Goal: Information Seeking & Learning: Check status

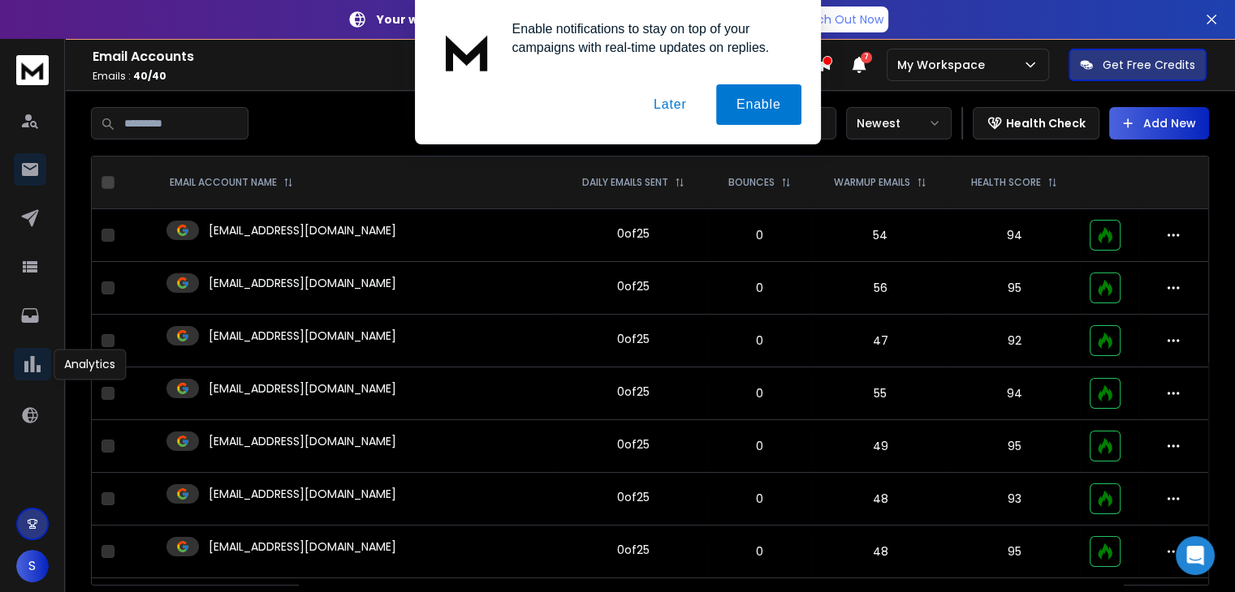
click at [16, 377] on link at bounding box center [32, 364] width 37 height 37
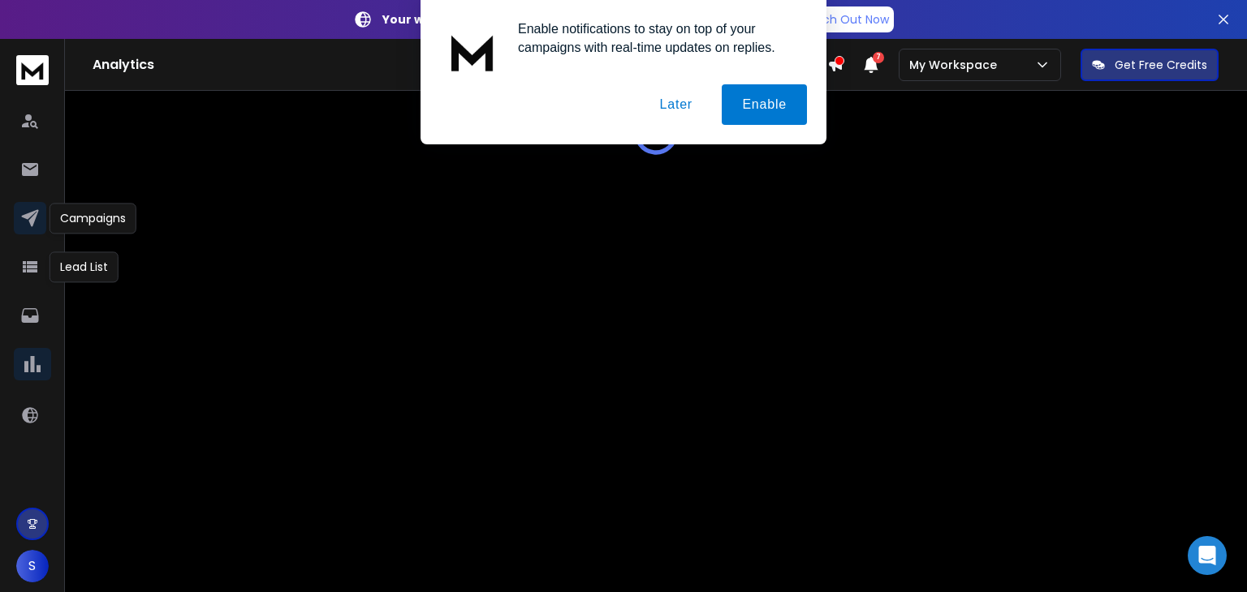
click at [21, 205] on link at bounding box center [30, 218] width 32 height 32
click at [130, 225] on div "Campaigns" at bounding box center [93, 218] width 87 height 31
click at [658, 106] on button "Later" at bounding box center [675, 104] width 73 height 41
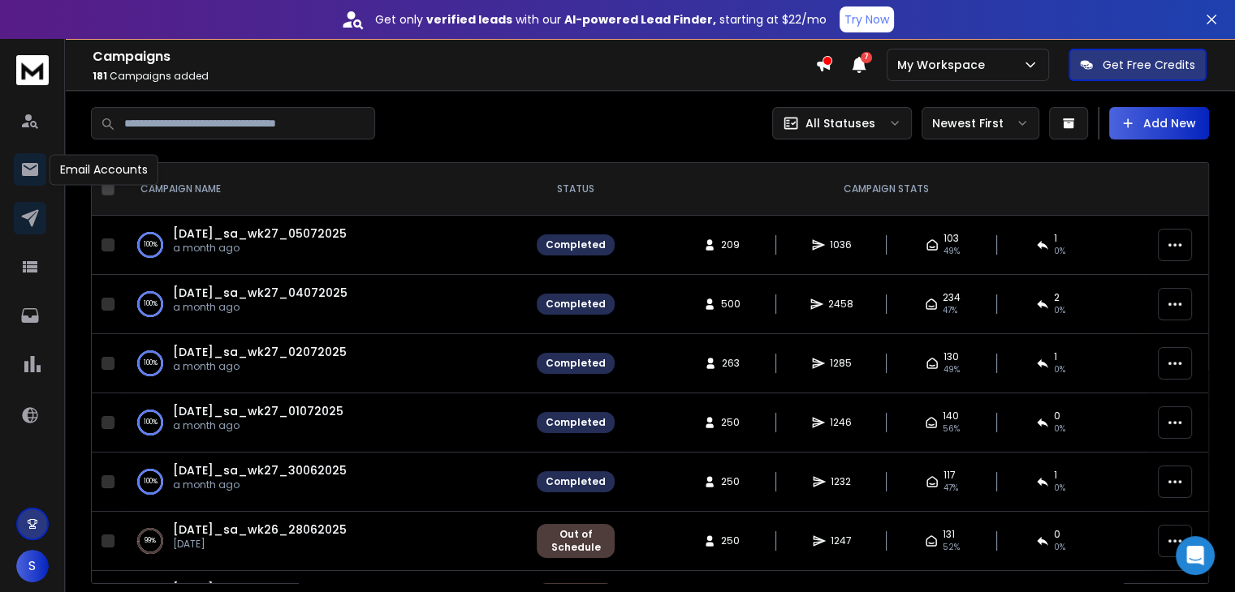
click at [22, 157] on link at bounding box center [30, 169] width 32 height 32
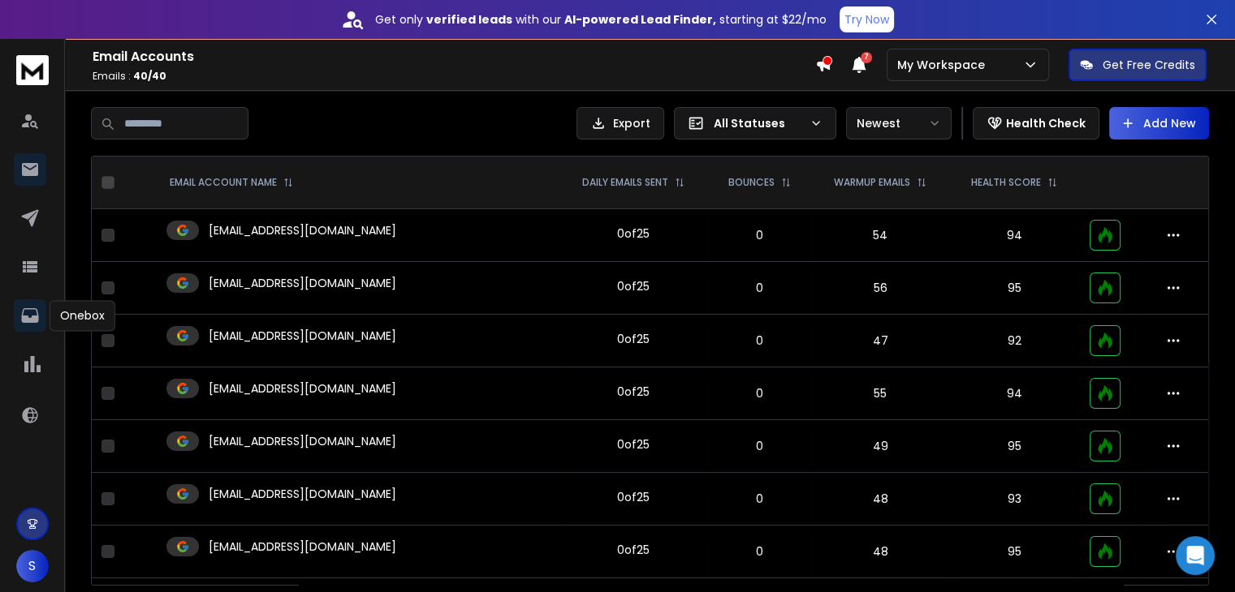
click at [36, 317] on icon at bounding box center [29, 315] width 17 height 15
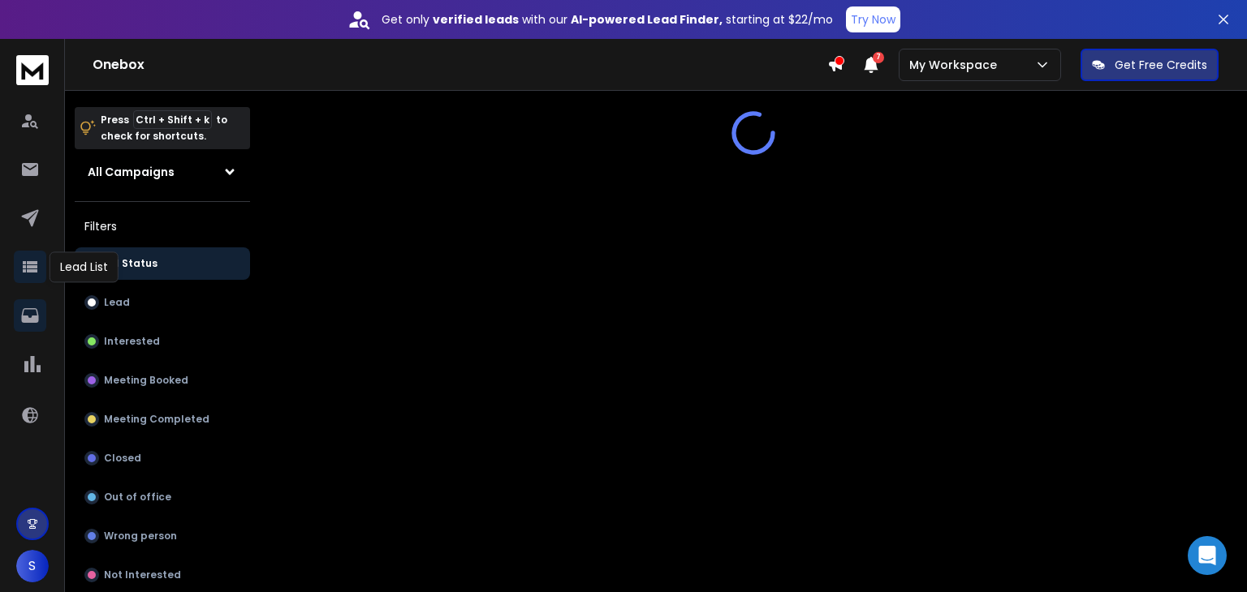
click at [32, 276] on icon at bounding box center [29, 266] width 19 height 19
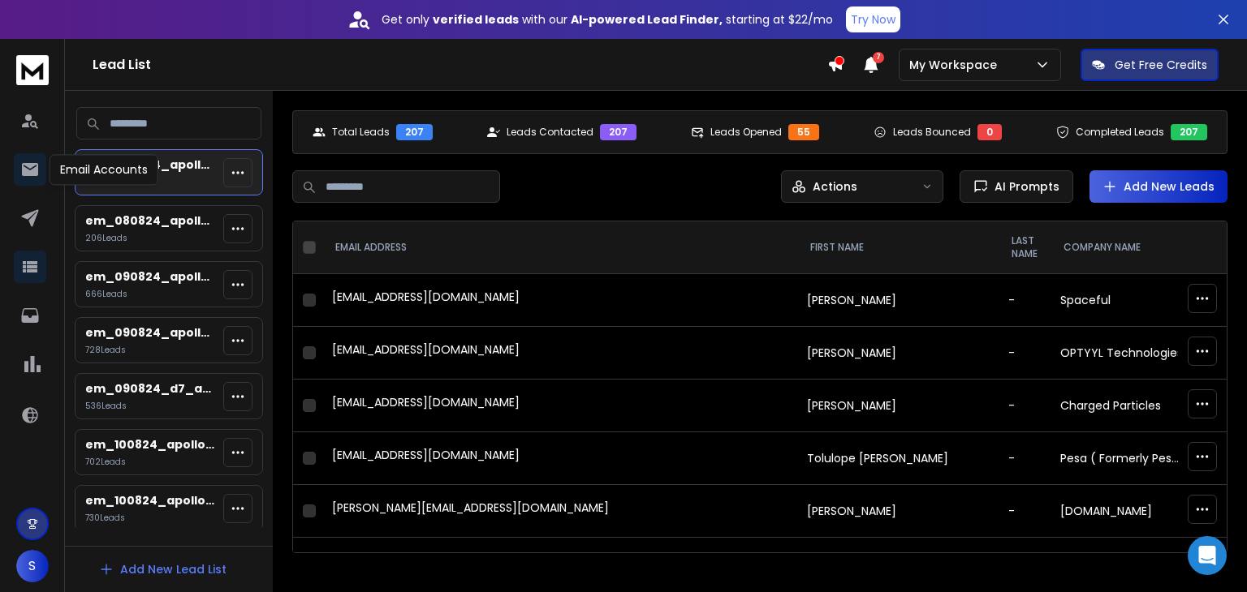
click at [29, 166] on icon at bounding box center [30, 169] width 16 height 13
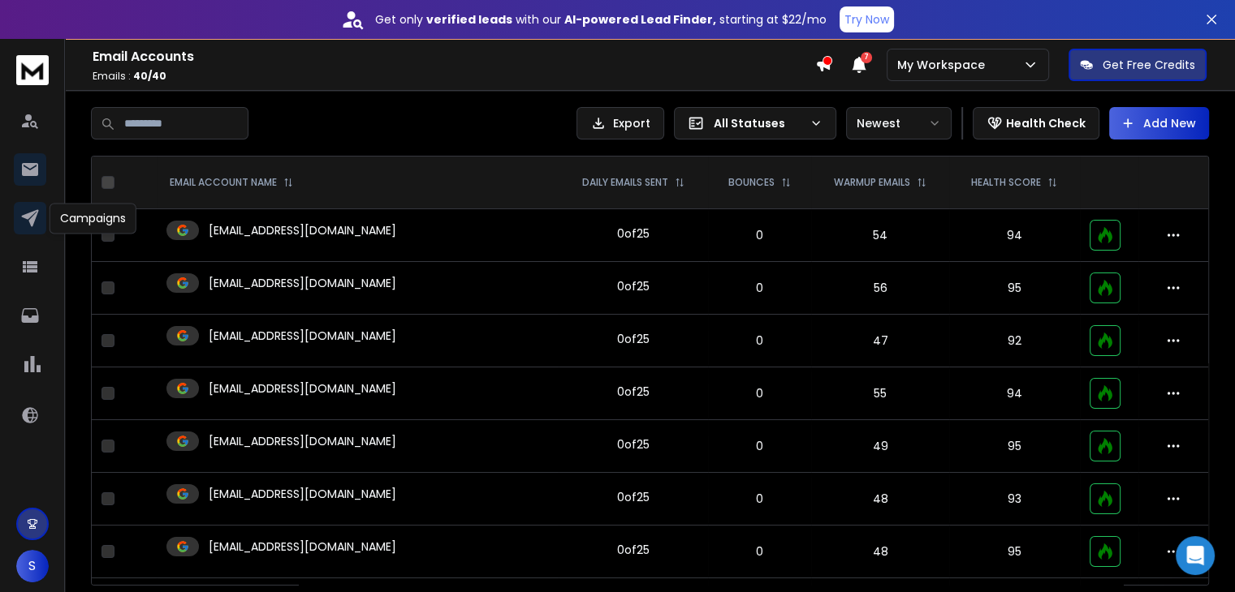
click at [27, 215] on icon at bounding box center [29, 217] width 17 height 17
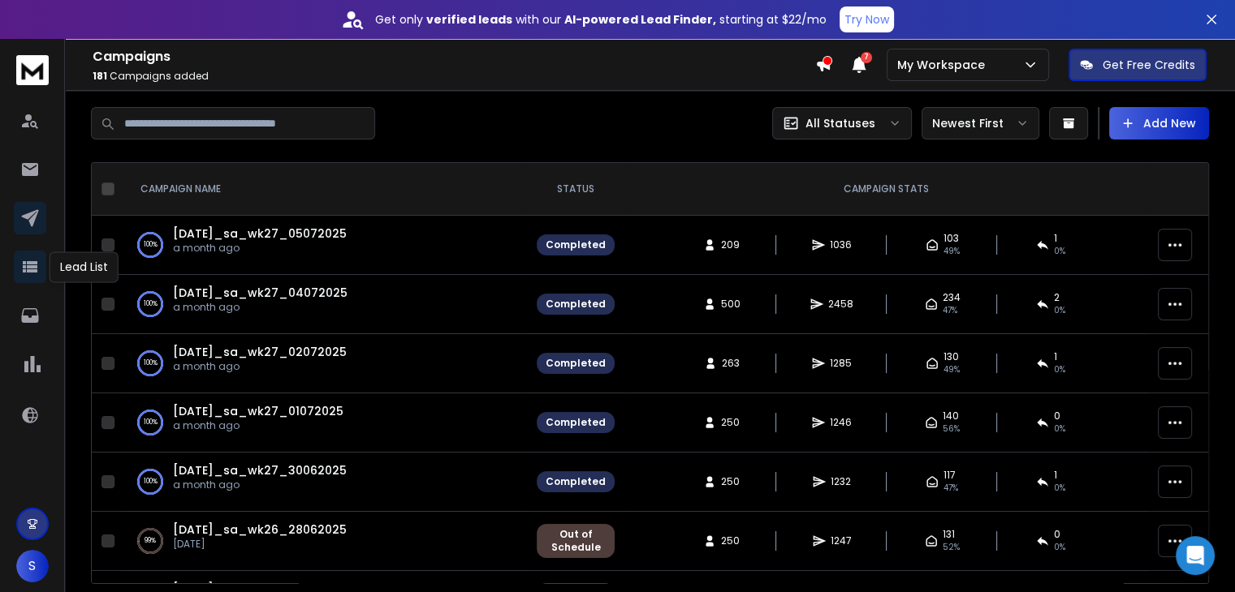
click at [24, 267] on icon at bounding box center [30, 266] width 15 height 11
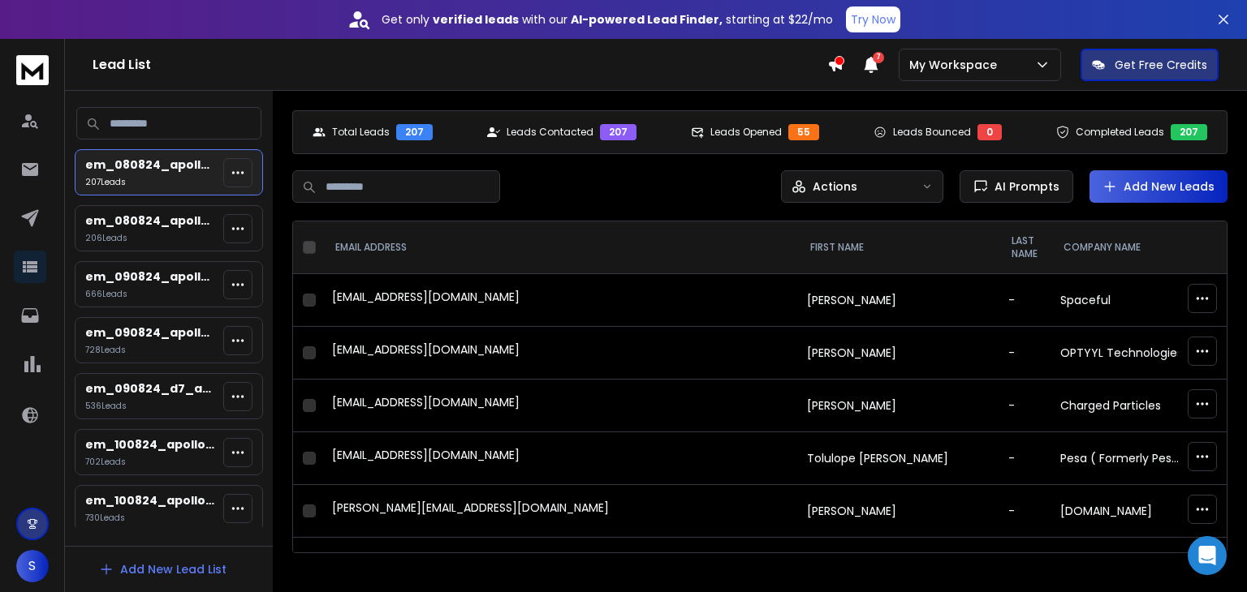
click at [46, 181] on div at bounding box center [32, 172] width 37 height 39
click at [35, 209] on icon at bounding box center [29, 218] width 19 height 19
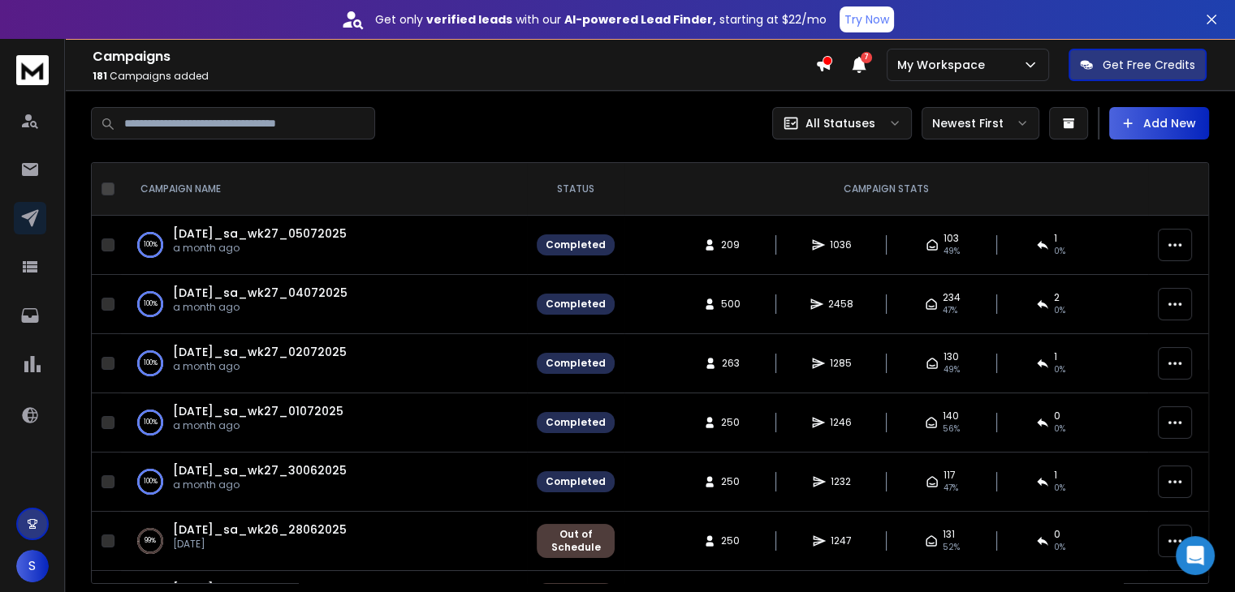
click at [367, 267] on td "100 % ce0019_sa_wk27_05072025 a month ago" at bounding box center [324, 245] width 406 height 59
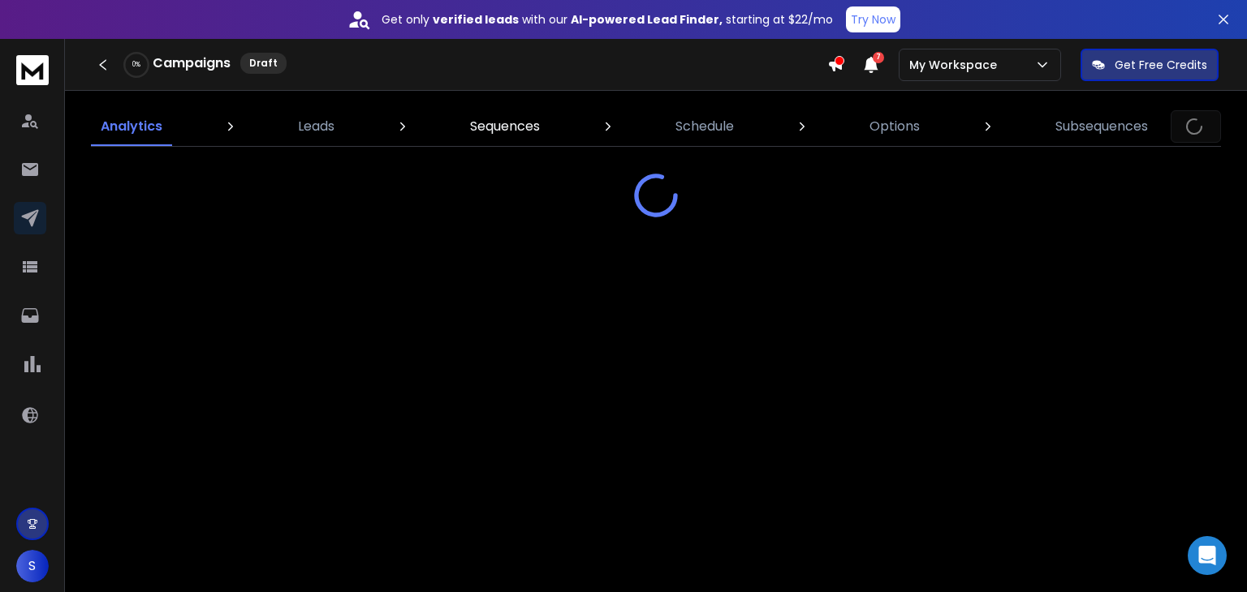
click at [500, 117] on p "Sequences" at bounding box center [505, 126] width 70 height 19
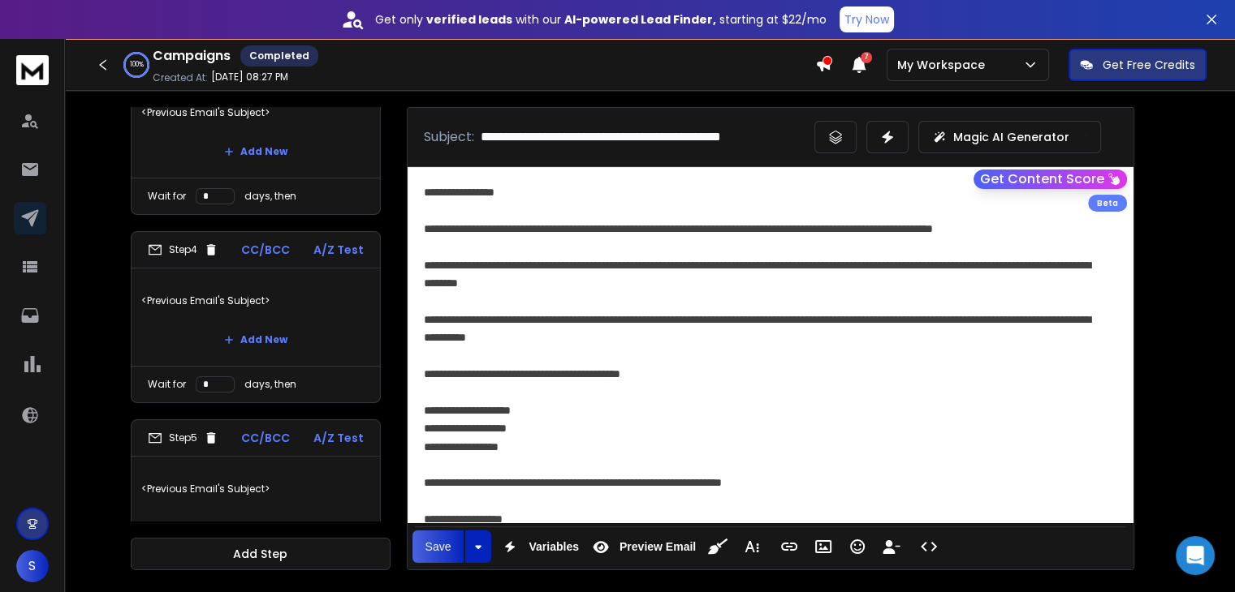
scroll to position [472, 0]
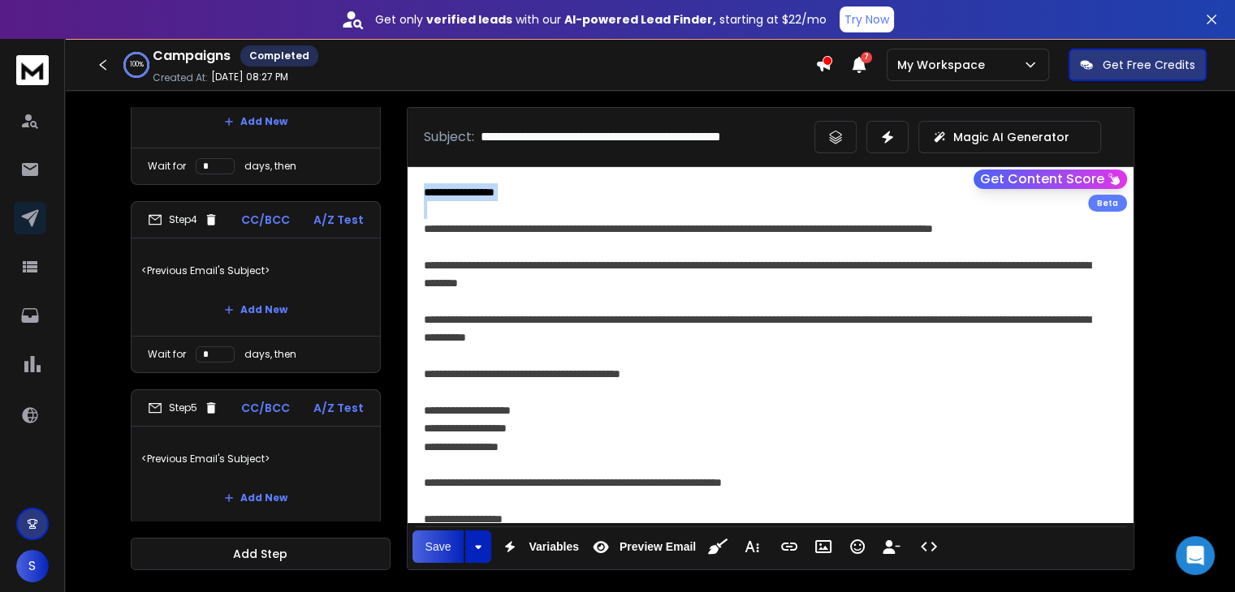
drag, startPoint x: 424, startPoint y: 193, endPoint x: 508, endPoint y: 200, distance: 84.7
click at [508, 200] on div "**********" at bounding box center [770, 344] width 726 height 355
copy div "**********"
